Goal: Communication & Community: Answer question/provide support

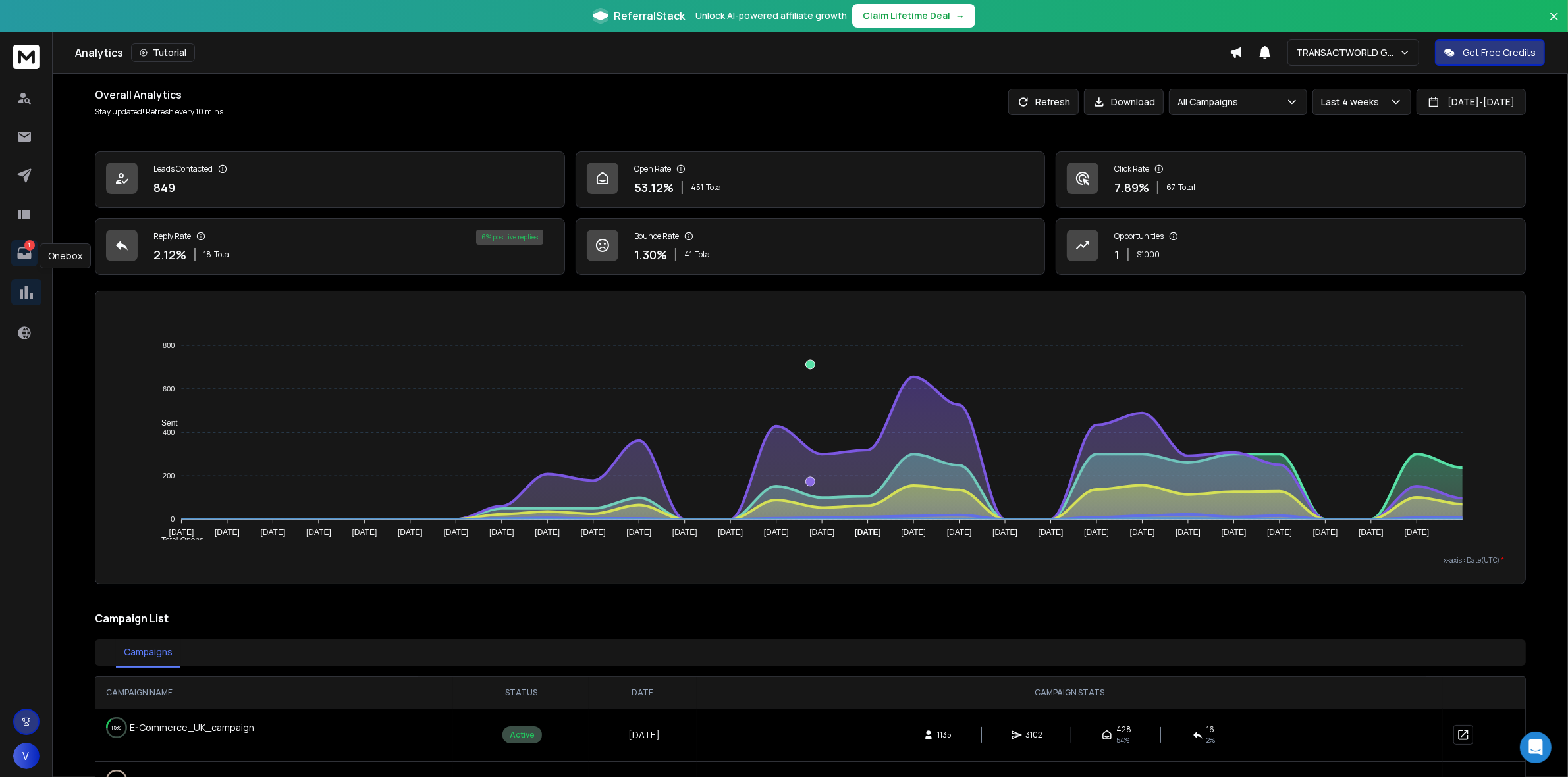
click at [22, 253] on icon at bounding box center [24, 253] width 16 height 16
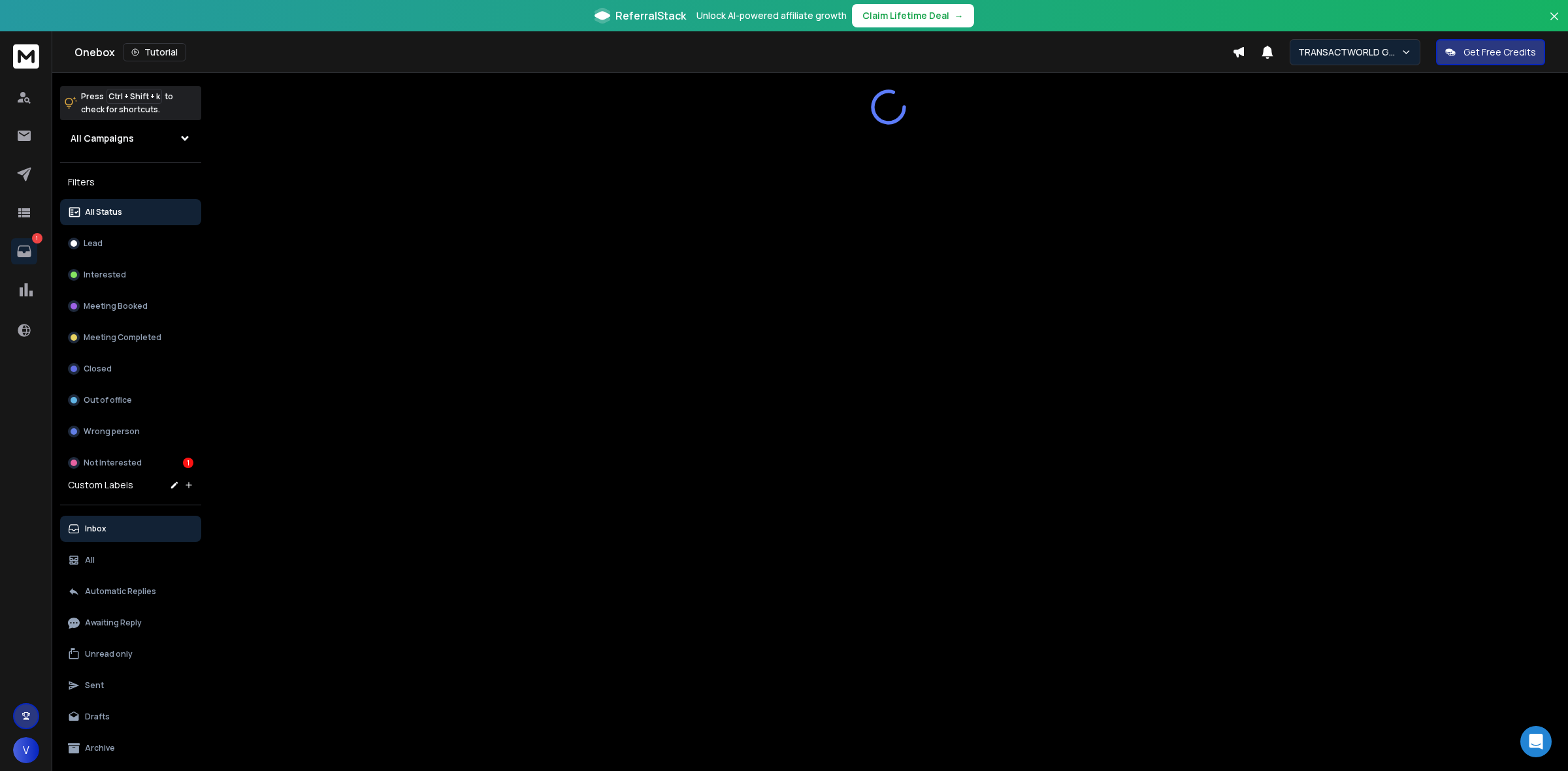
click at [1324, 47] on p "TRANSACTWORLD GROUP" at bounding box center [1349, 53] width 103 height 13
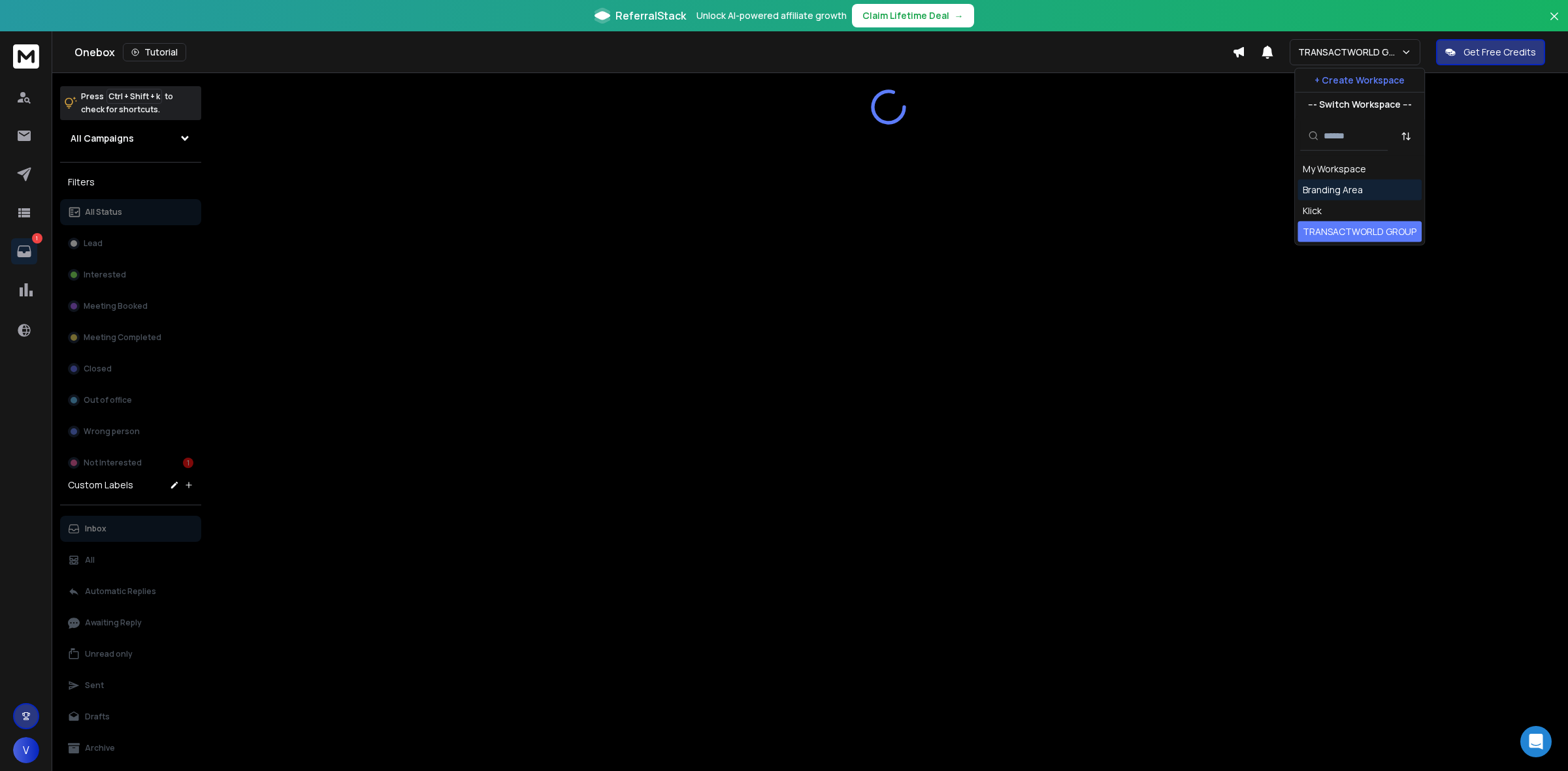
click at [1319, 191] on div "Branding Area" at bounding box center [1333, 190] width 60 height 13
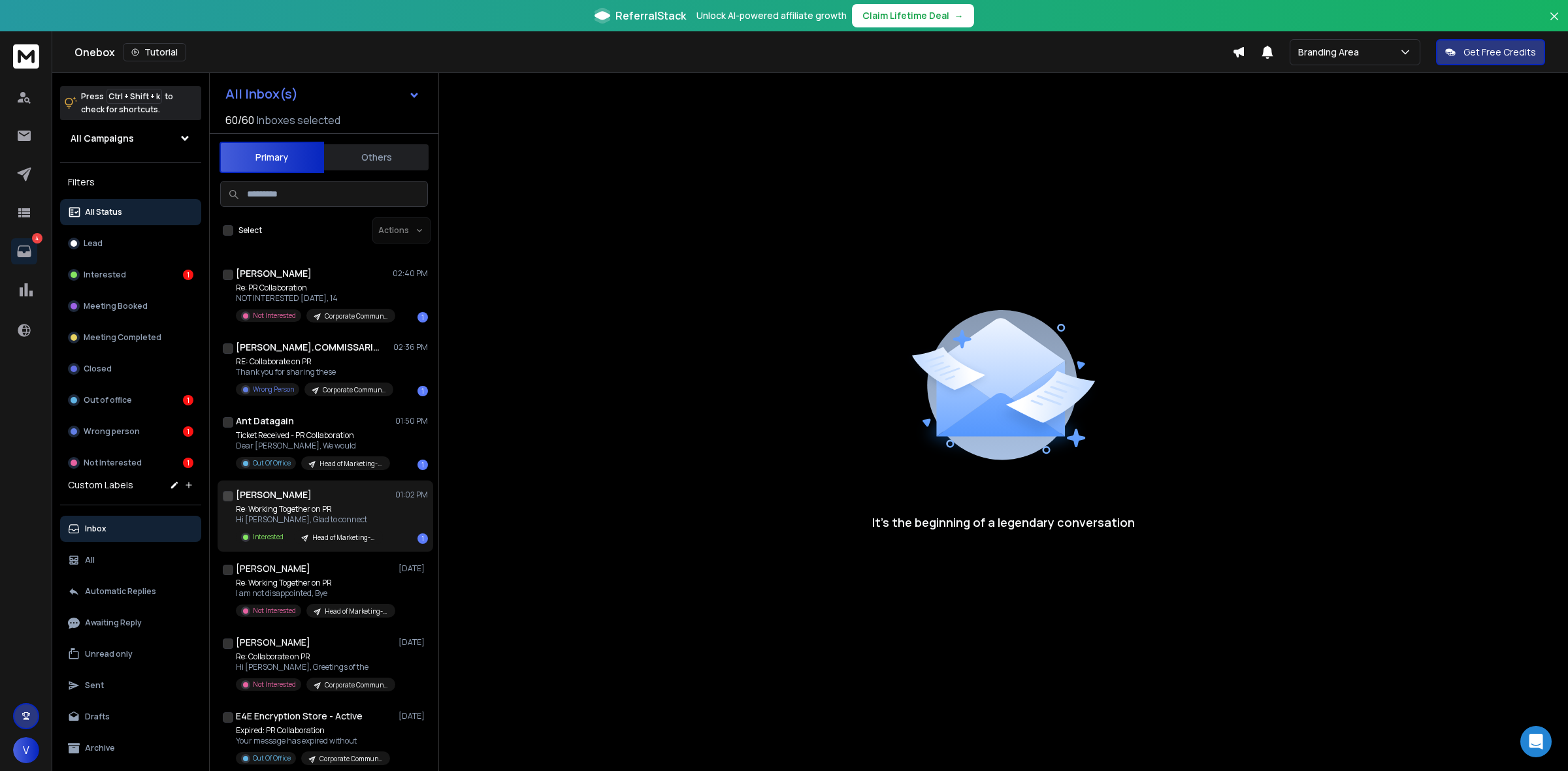
click at [322, 520] on p "Hi [PERSON_NAME], Glad to connect" at bounding box center [309, 520] width 147 height 10
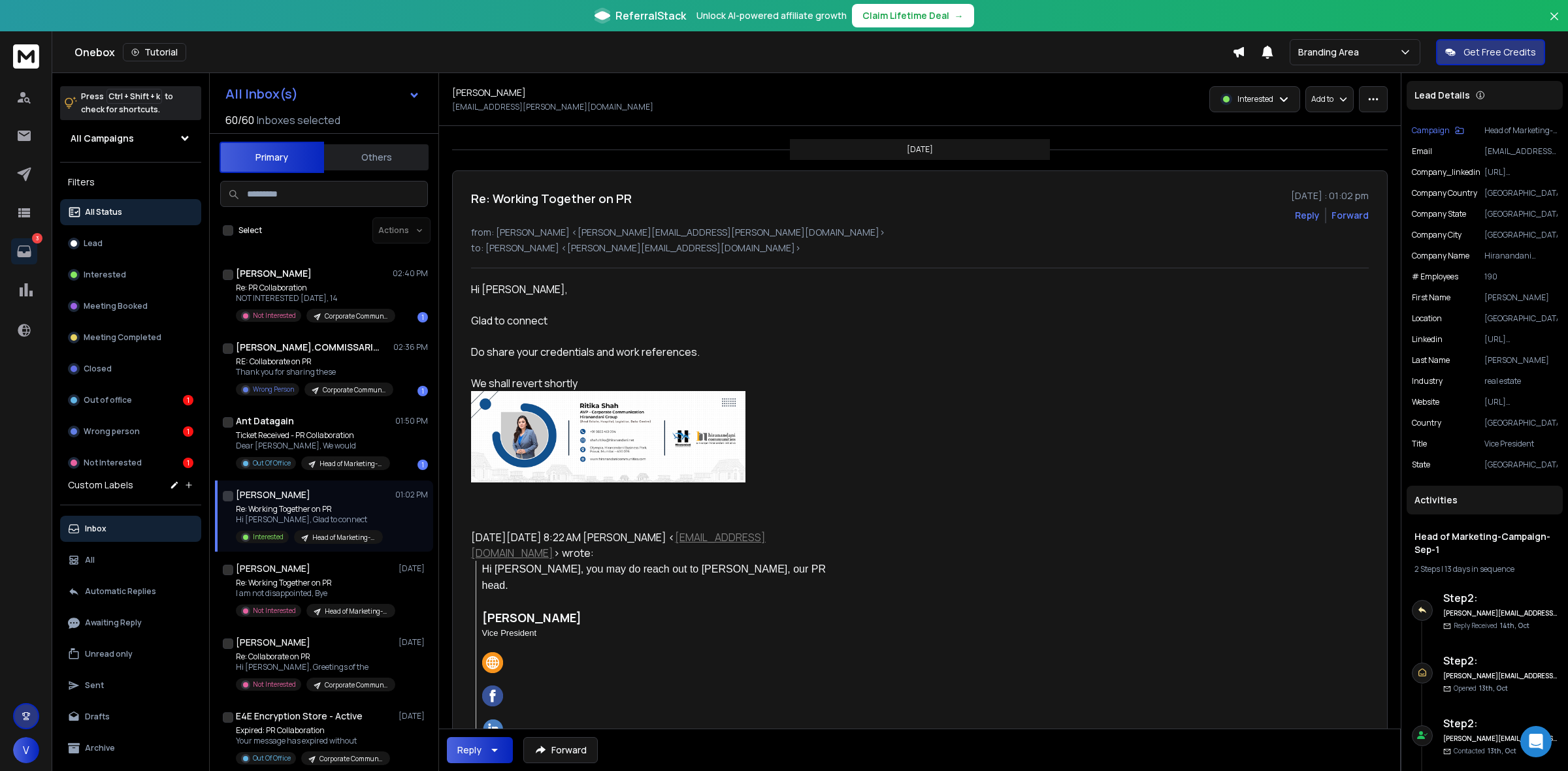
click at [1353, 212] on div "Forward" at bounding box center [1350, 216] width 38 height 13
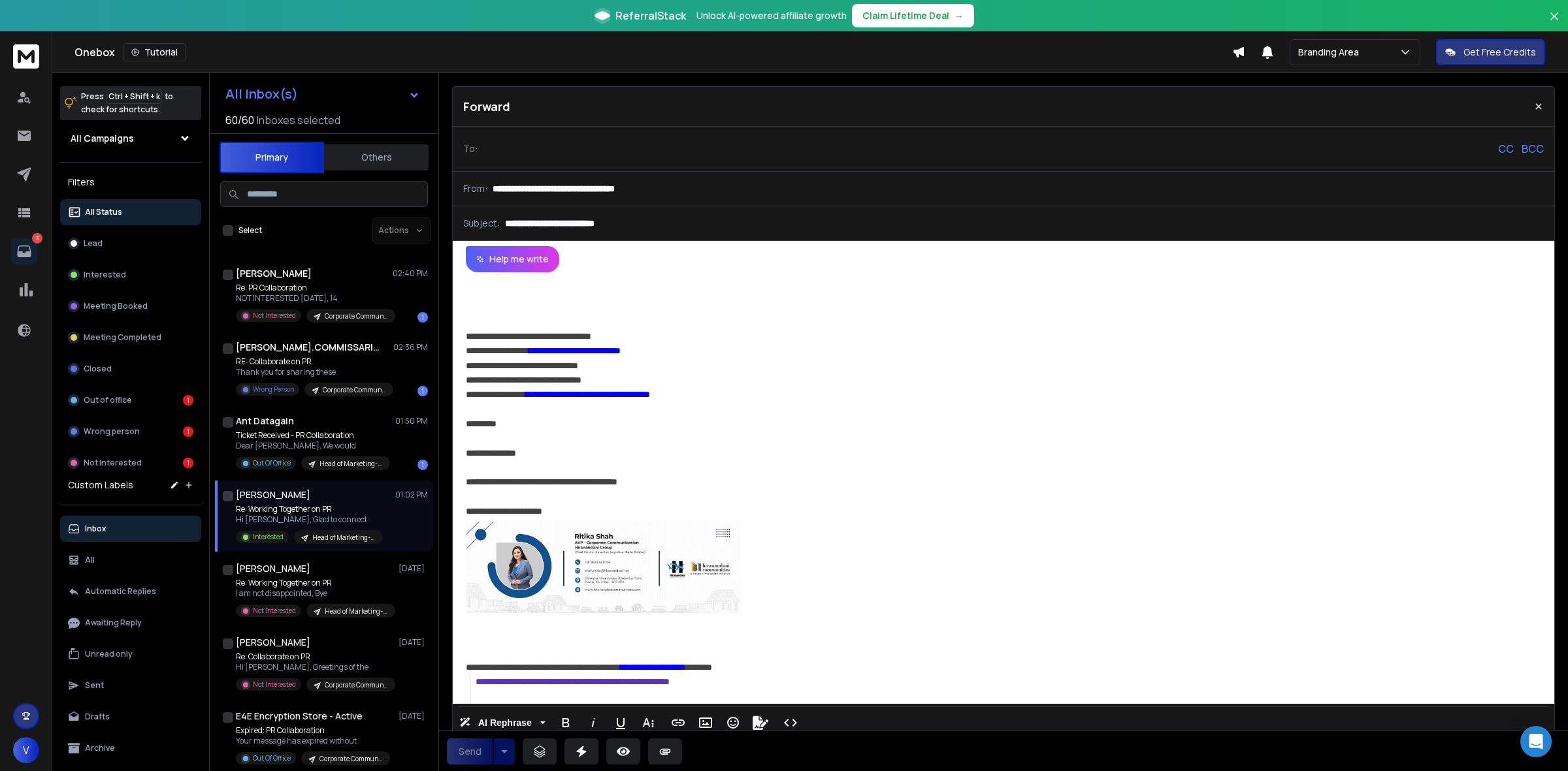
click at [538, 151] on input at bounding box center [528, 149] width 91 height 24
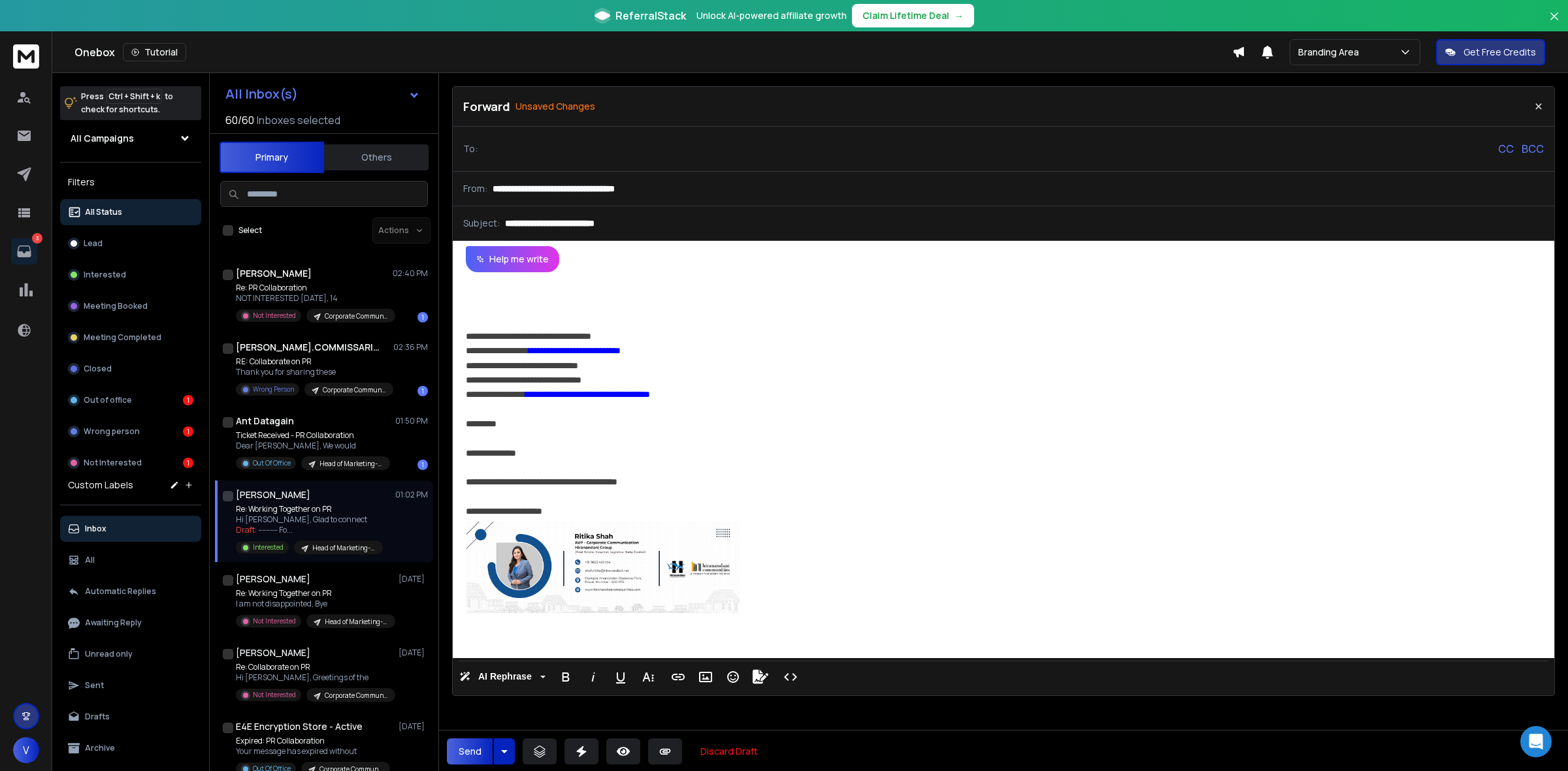
type input "**********"
click at [666, 138] on div at bounding box center [988, 149] width 1010 height 24
click at [748, 151] on input at bounding box center [723, 149] width 91 height 24
type input "**********"
click at [461, 748] on button "Send" at bounding box center [469, 751] width 46 height 26
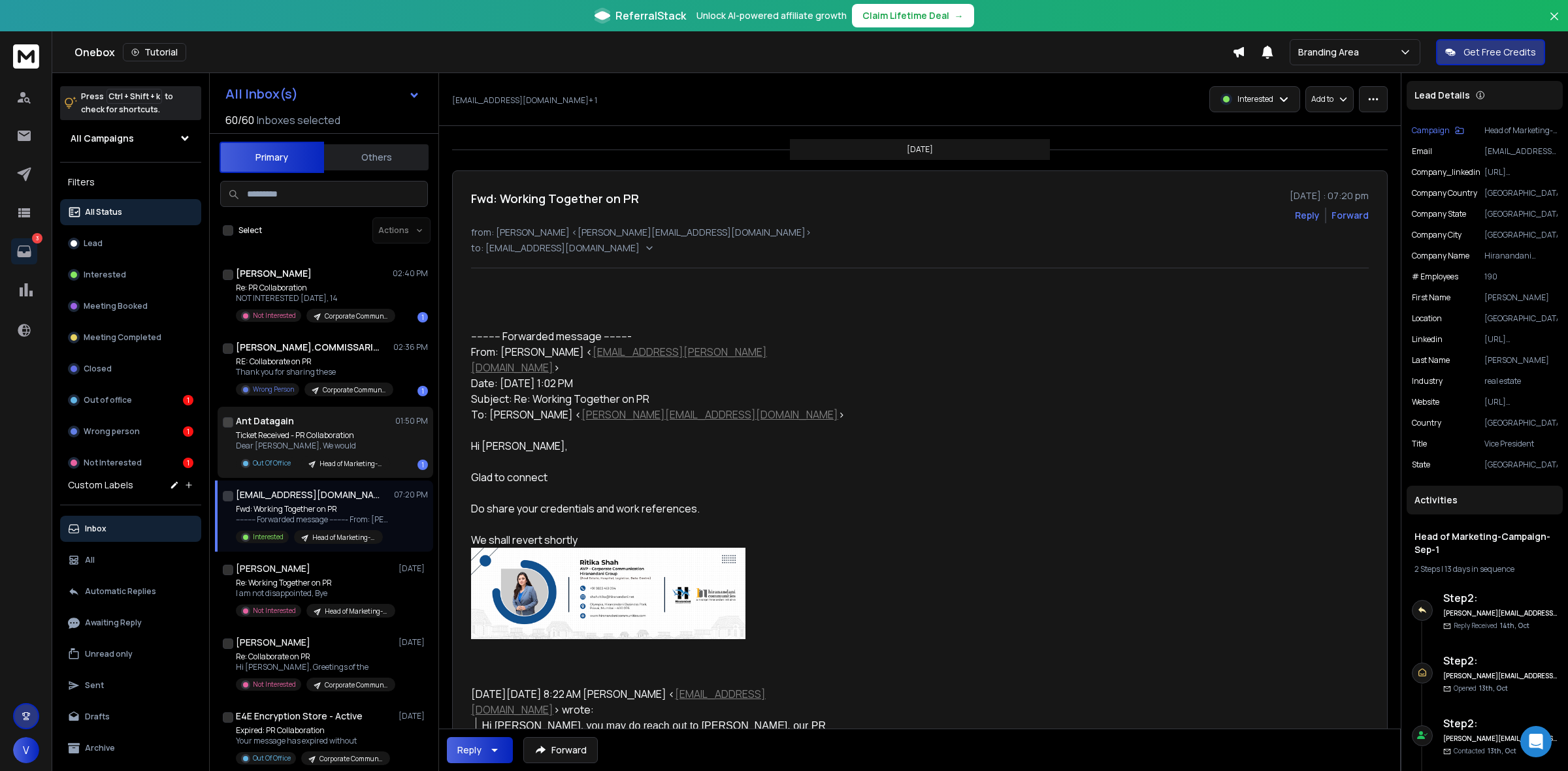
click at [317, 441] on p "Dear Richa Sharma, We would" at bounding box center [313, 445] width 154 height 10
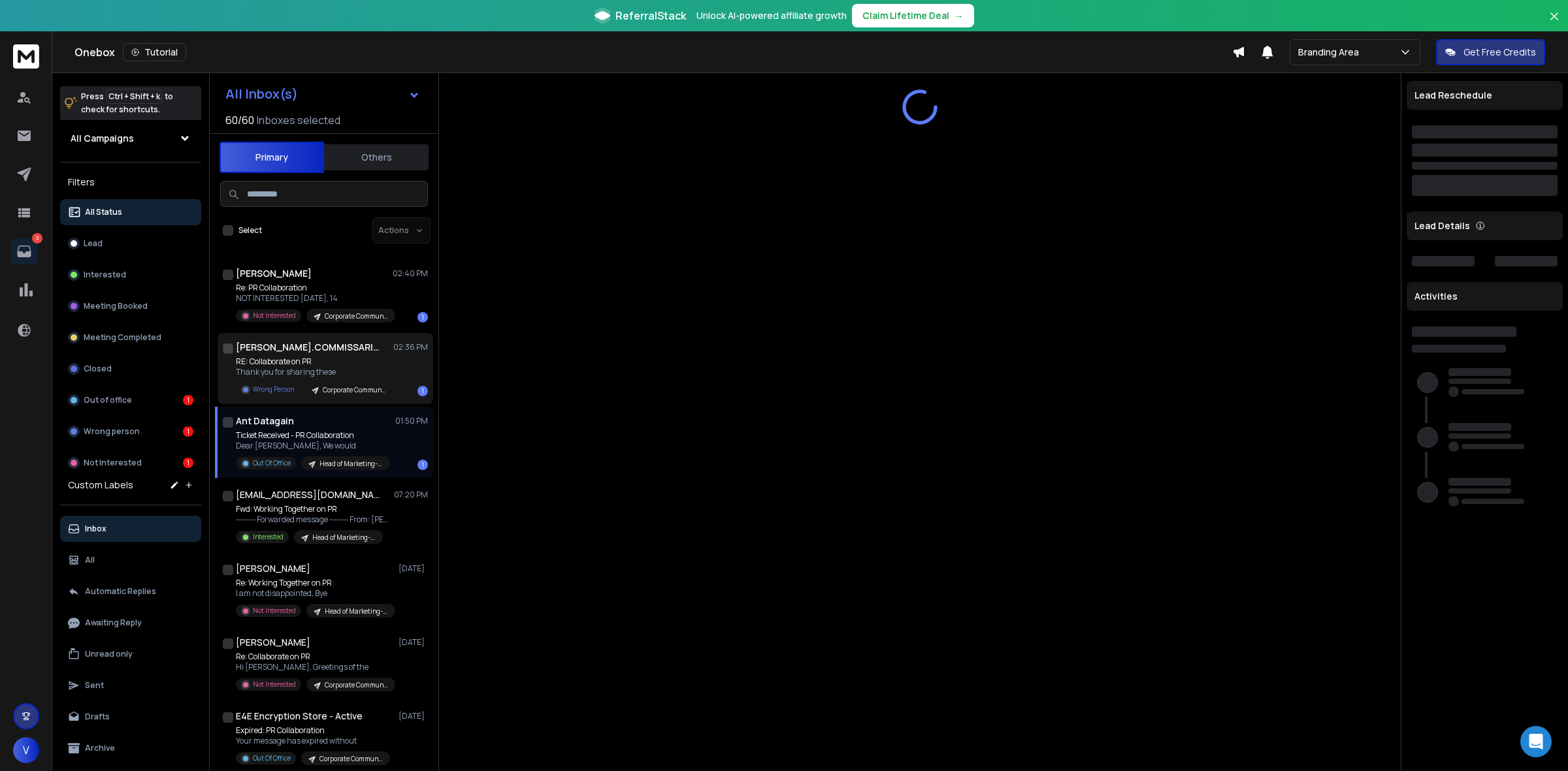
click at [350, 363] on p "RE: Collaborate on PR" at bounding box center [314, 361] width 156 height 10
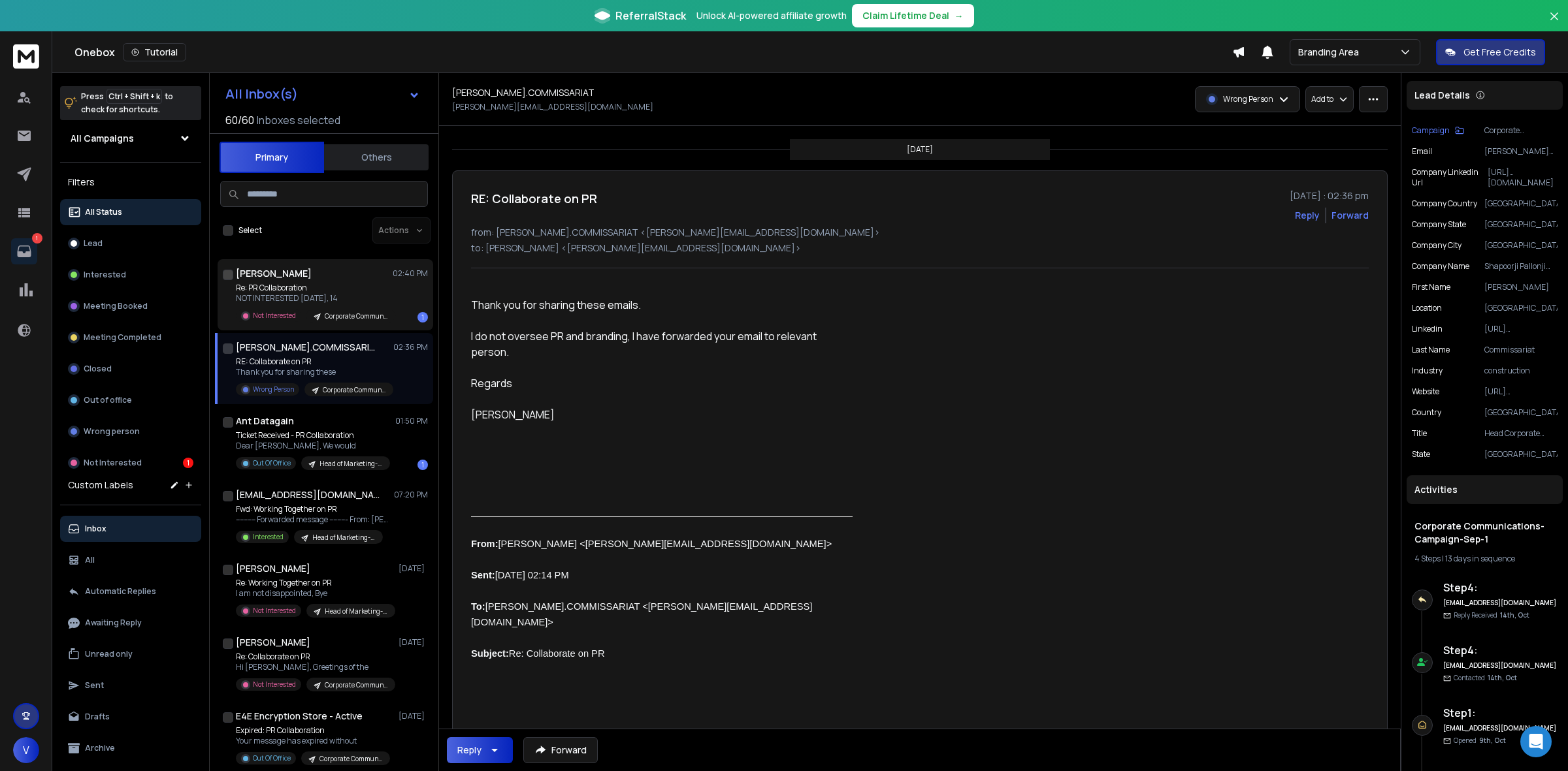
click at [378, 279] on div "Simran Priya 02:40 PM" at bounding box center [331, 274] width 192 height 13
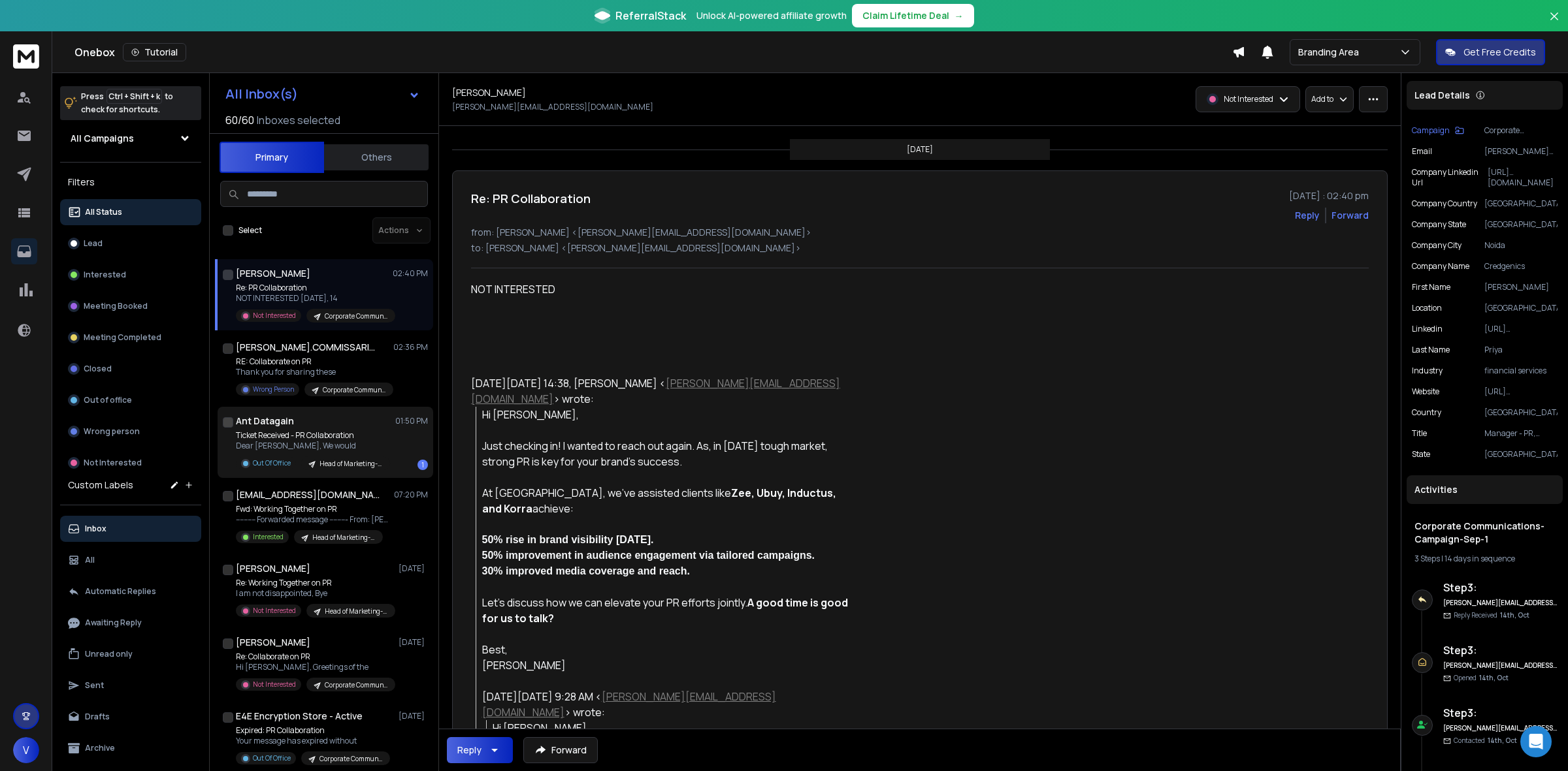
click at [355, 439] on p "Ticket Received - PR Collaboration" at bounding box center [313, 435] width 154 height 10
